Goal: Task Accomplishment & Management: Manage account settings

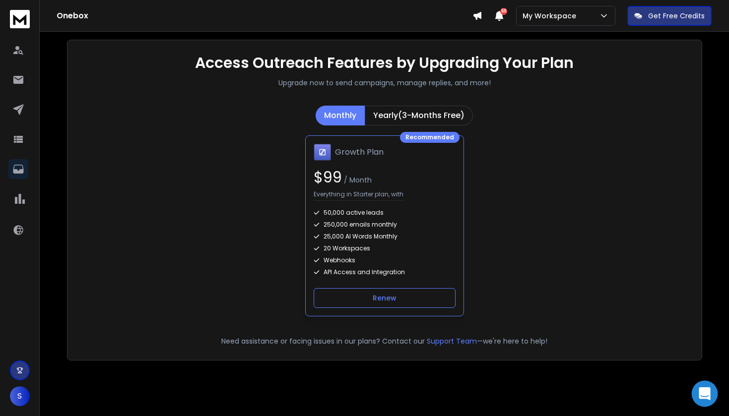
click at [708, 389] on icon "Open Intercom Messenger" at bounding box center [703, 393] width 11 height 13
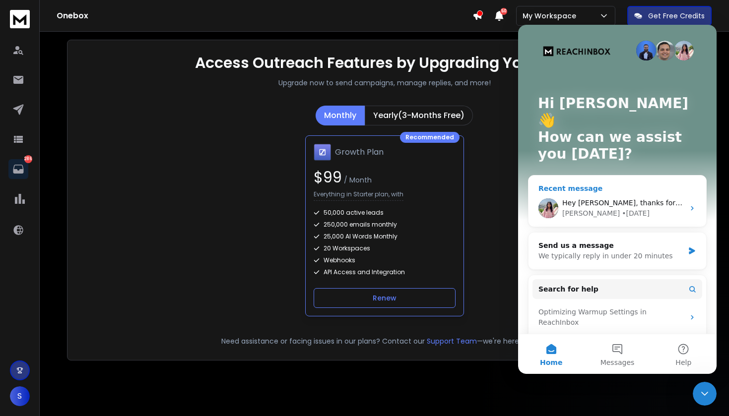
click at [621, 208] on div "• [DATE]" at bounding box center [635, 213] width 28 height 10
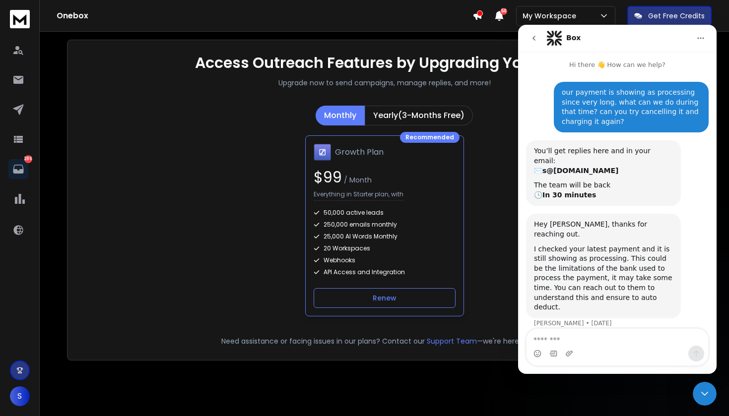
click at [588, 337] on textarea "Message…" at bounding box center [617, 337] width 182 height 17
type textarea "**********"
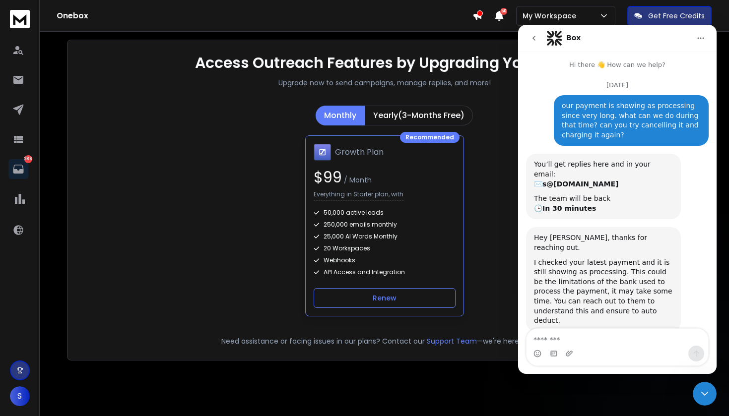
scroll to position [42, 0]
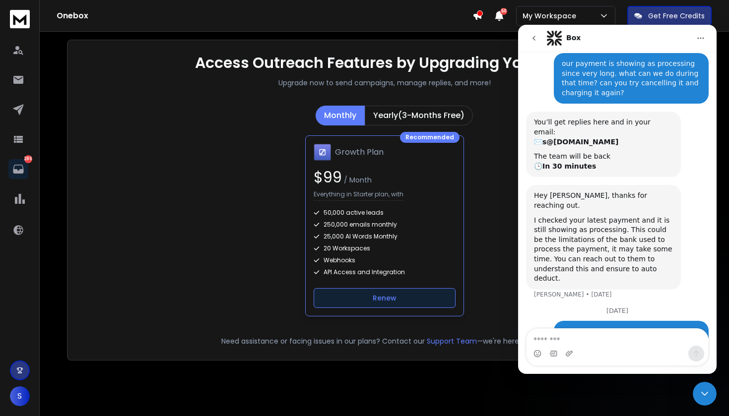
click at [402, 298] on button "Renew" at bounding box center [384, 298] width 142 height 20
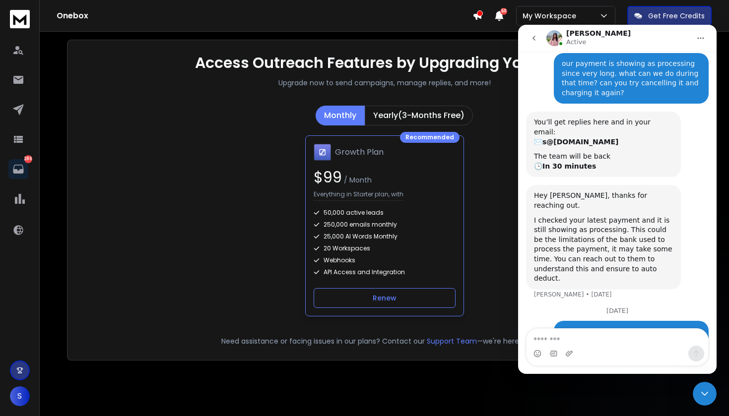
click at [156, 275] on div "Recommended Growth Plan $ 99 / Month Everything in Starter plan, with 50,000 ac…" at bounding box center [384, 230] width 606 height 191
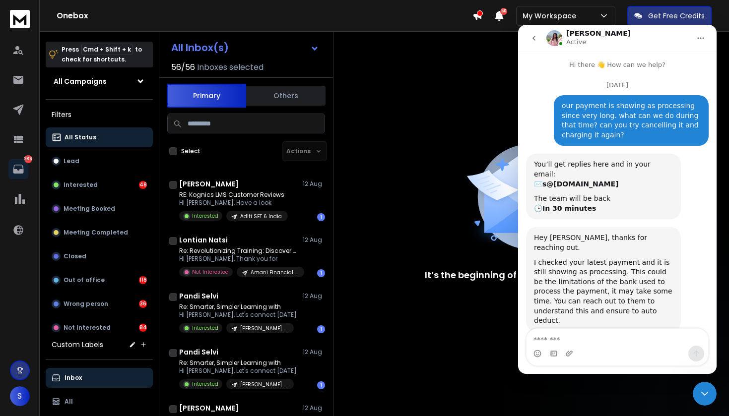
scroll to position [42, 0]
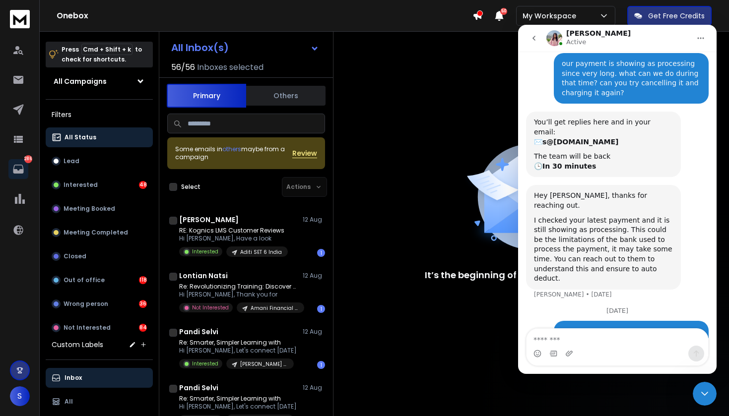
click at [707, 392] on icon "Close Intercom Messenger" at bounding box center [704, 394] width 7 height 4
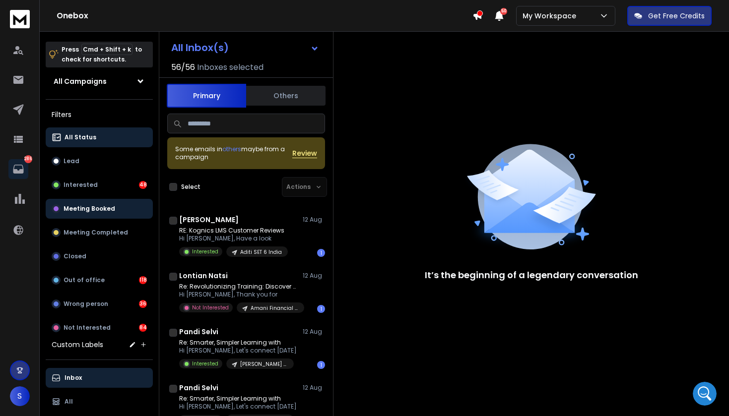
scroll to position [0, 0]
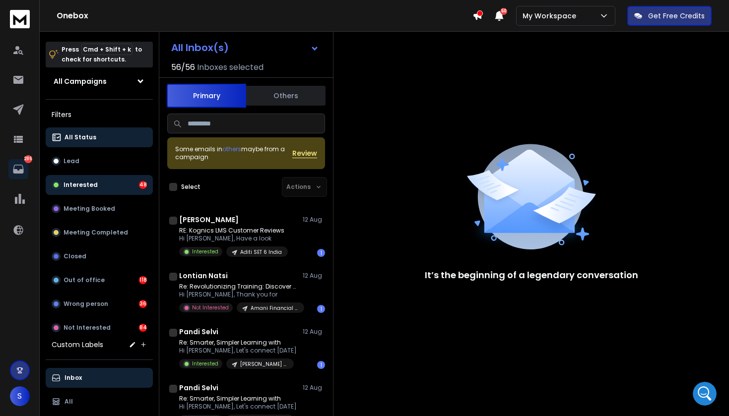
click at [107, 184] on button "Interested 48" at bounding box center [99, 185] width 107 height 20
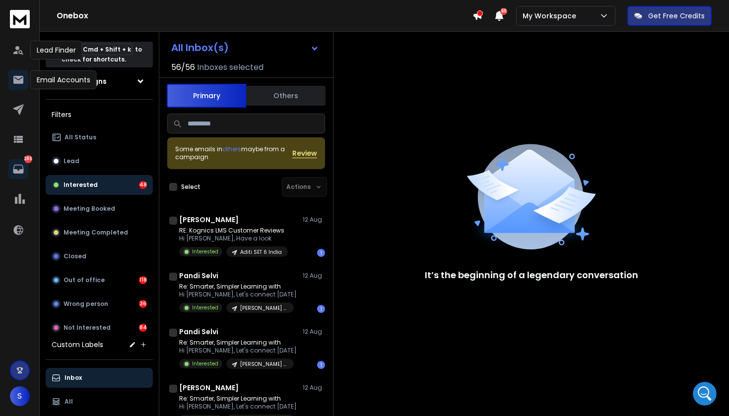
click at [23, 80] on icon at bounding box center [18, 80] width 12 height 12
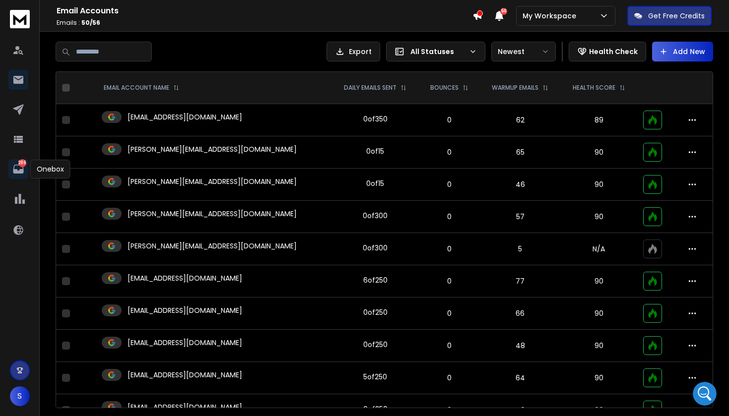
click at [20, 167] on p "286" at bounding box center [22, 163] width 8 height 8
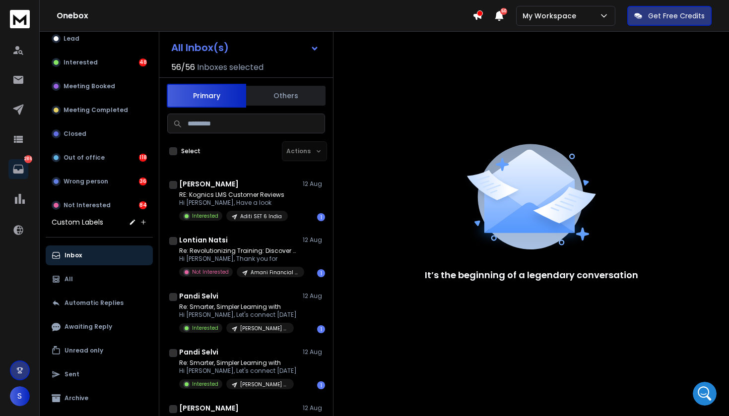
scroll to position [65, 0]
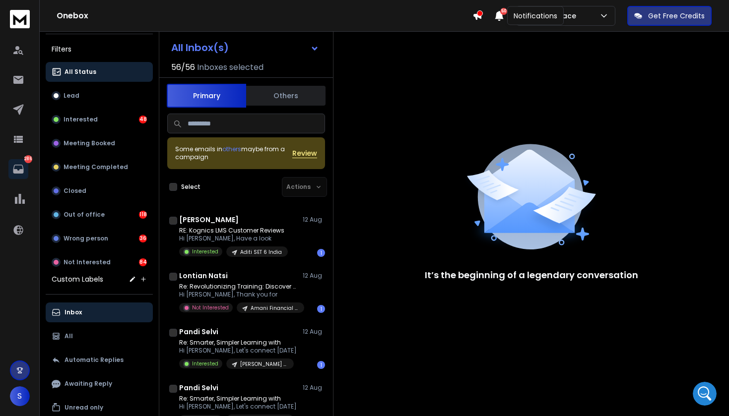
click at [497, 17] on icon at bounding box center [499, 15] width 9 height 10
